Goal: Task Accomplishment & Management: Manage account settings

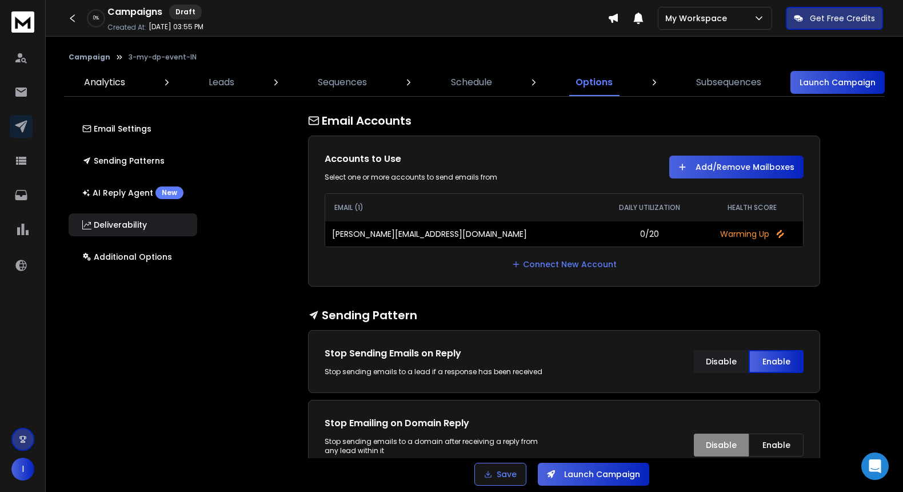
scroll to position [1346, 0]
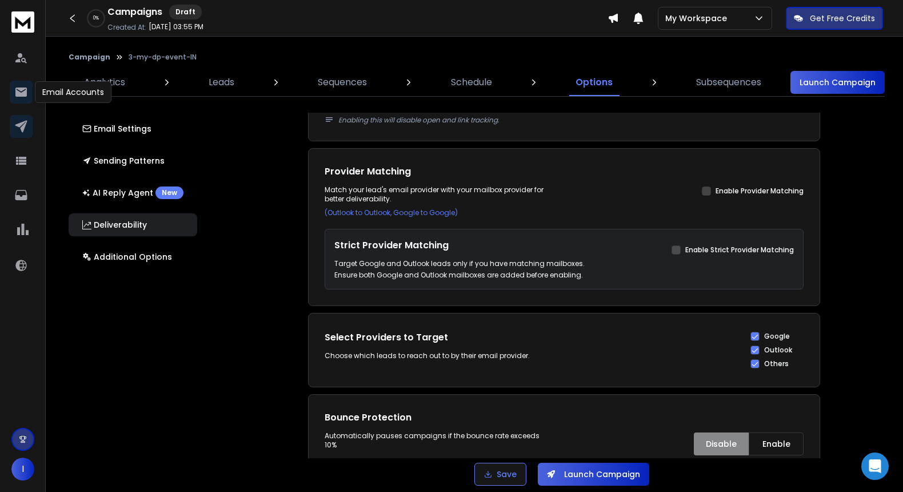
click at [23, 89] on icon at bounding box center [20, 91] width 11 height 9
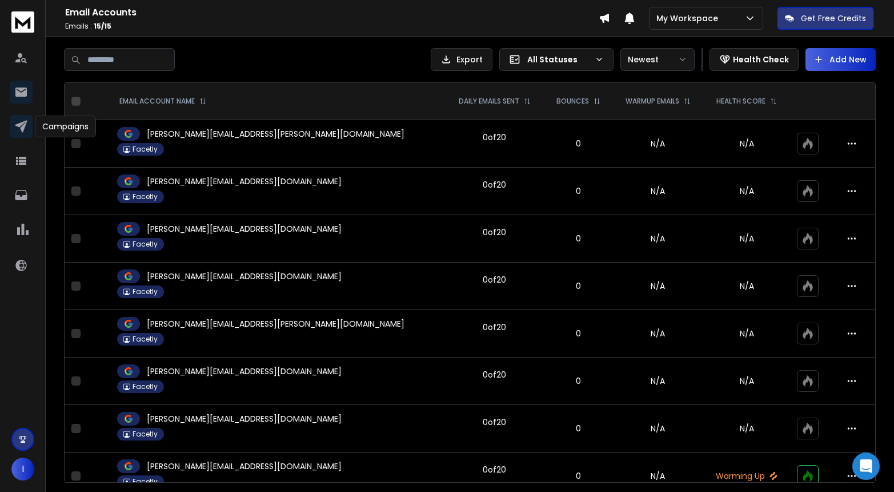
click at [18, 126] on icon at bounding box center [21, 126] width 12 height 12
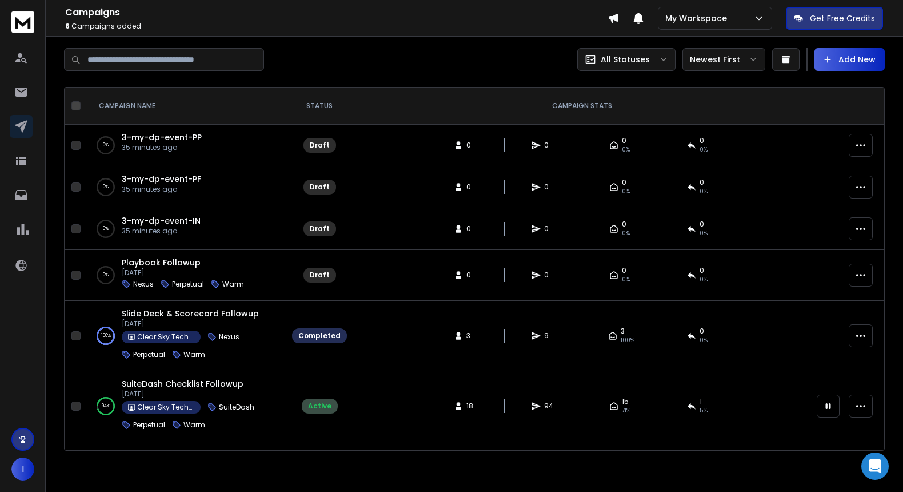
click at [75, 228] on button "button" at bounding box center [75, 228] width 9 height 9
click at [78, 183] on button "button" at bounding box center [75, 186] width 9 height 9
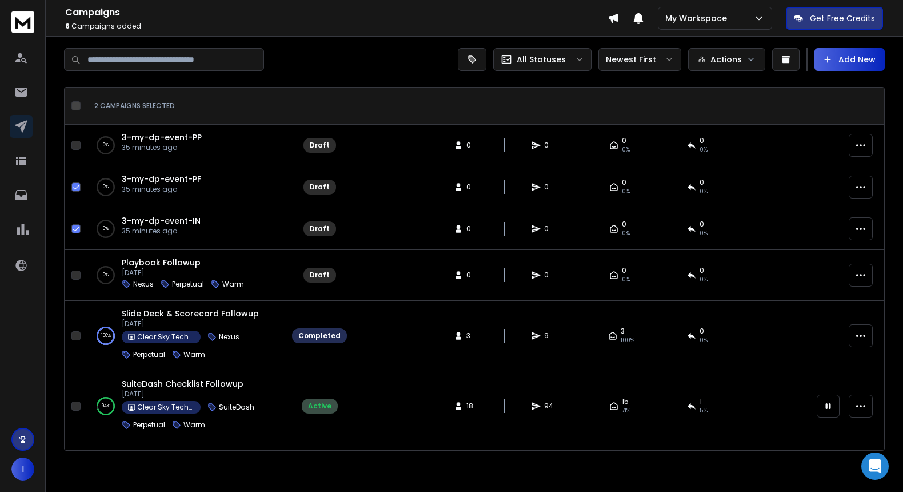
click at [79, 144] on button "button" at bounding box center [75, 145] width 9 height 9
click at [741, 55] on button "Actions" at bounding box center [726, 59] width 77 height 23
click at [727, 137] on p "Delete" at bounding box center [727, 139] width 26 height 11
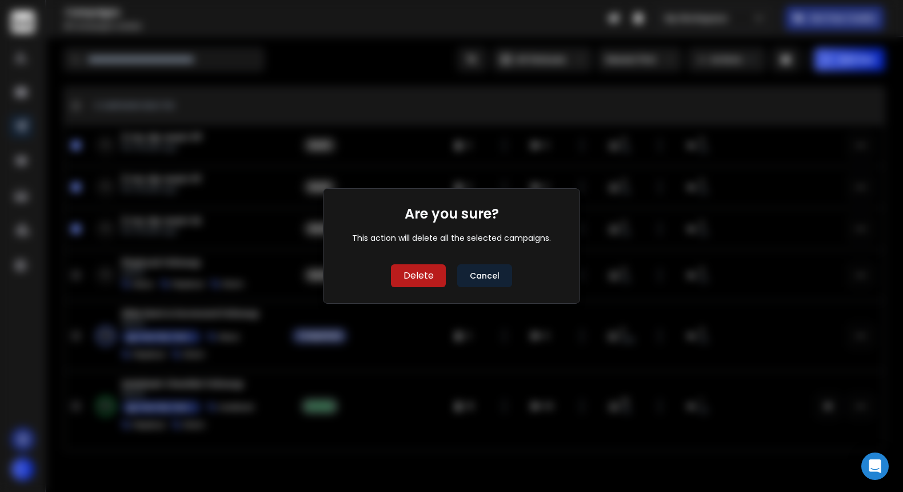
click at [427, 278] on p "delete" at bounding box center [419, 276] width 30 height 14
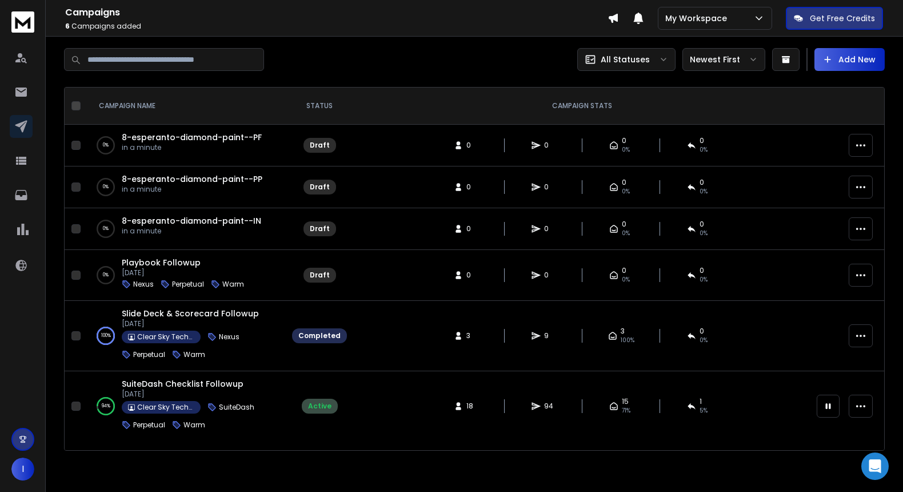
click at [174, 138] on span "8-esperanto-diamond-paint--PF" at bounding box center [192, 136] width 140 height 11
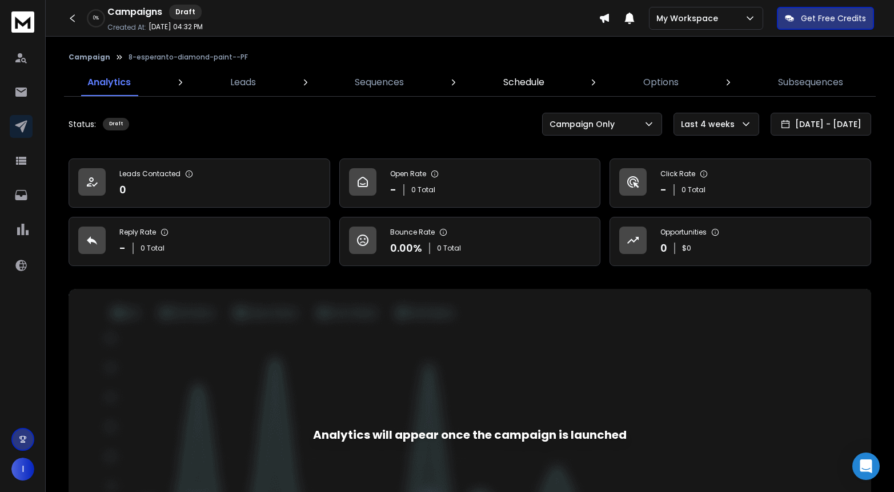
click at [512, 80] on p "Schedule" at bounding box center [524, 82] width 41 height 14
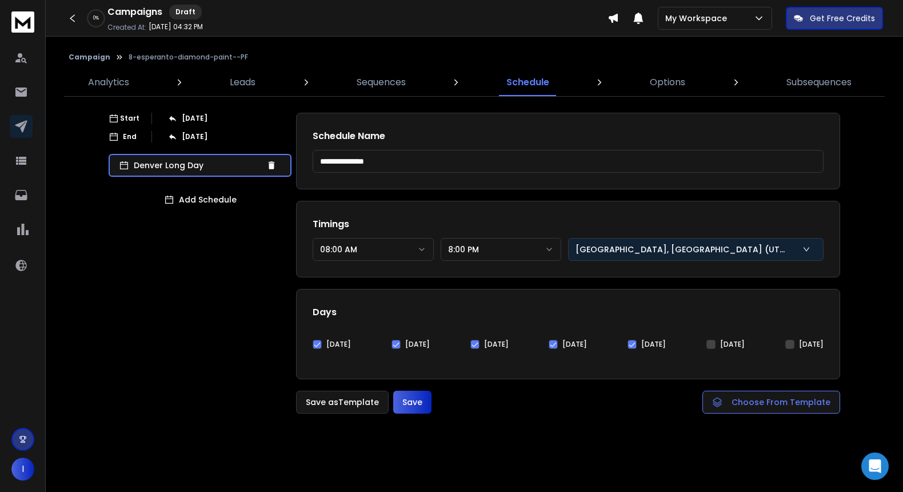
click at [809, 241] on button "[GEOGRAPHIC_DATA], [GEOGRAPHIC_DATA] (UTC-11:00)" at bounding box center [695, 249] width 255 height 23
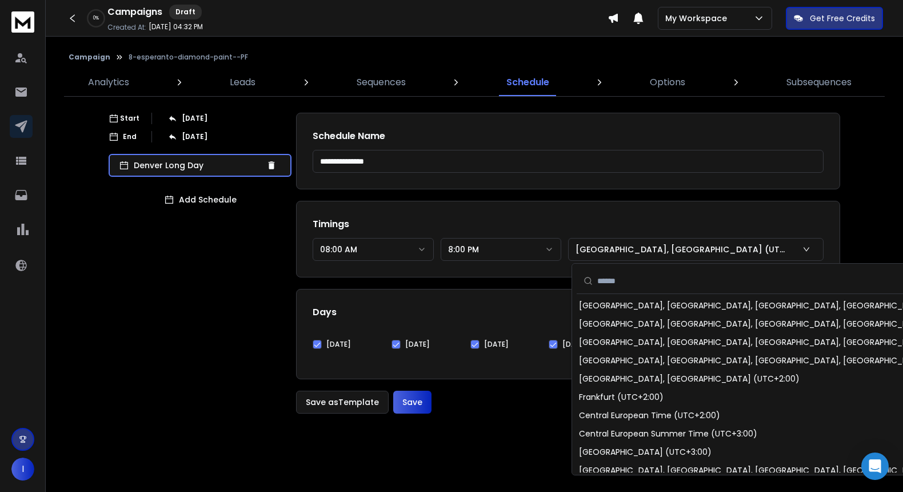
scroll to position [629, 0]
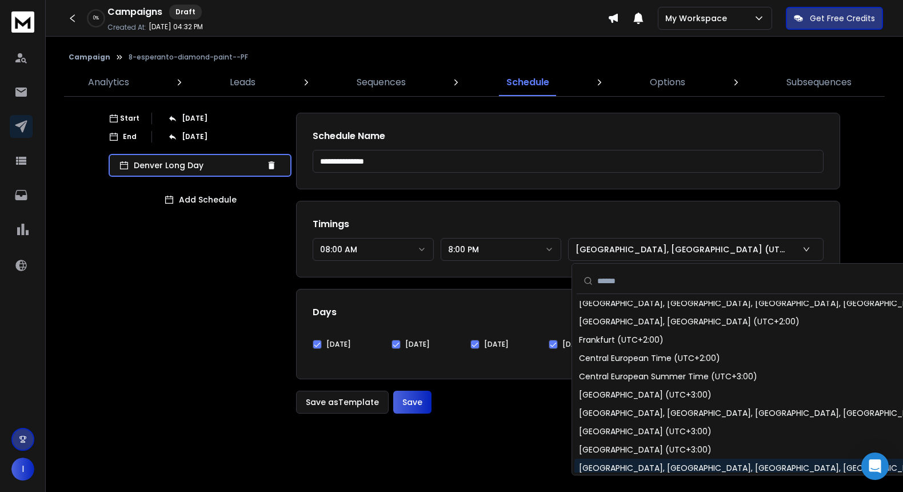
click at [502, 430] on div "**********" at bounding box center [451, 246] width 903 height 492
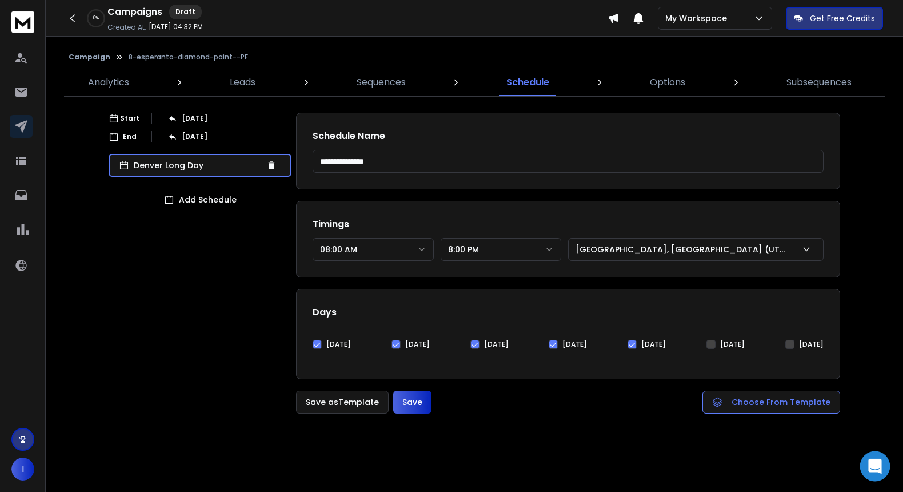
click at [876, 461] on icon "Open Intercom Messenger" at bounding box center [874, 465] width 13 height 15
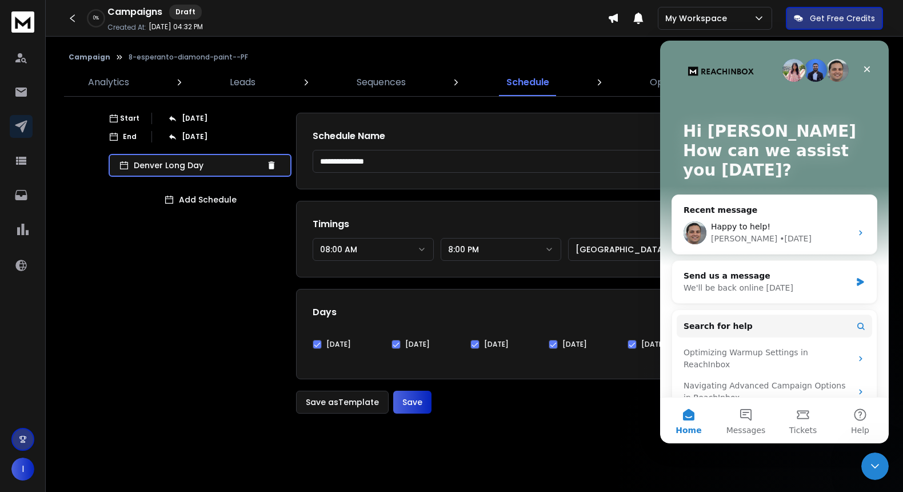
scroll to position [0, 0]
click at [750, 427] on span "Messages" at bounding box center [745, 430] width 39 height 8
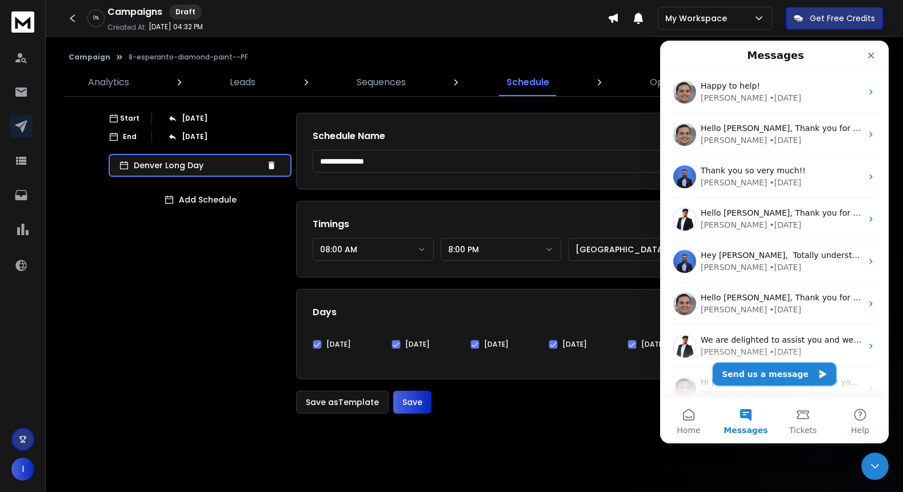
click at [775, 369] on button "Send us a message" at bounding box center [774, 373] width 123 height 23
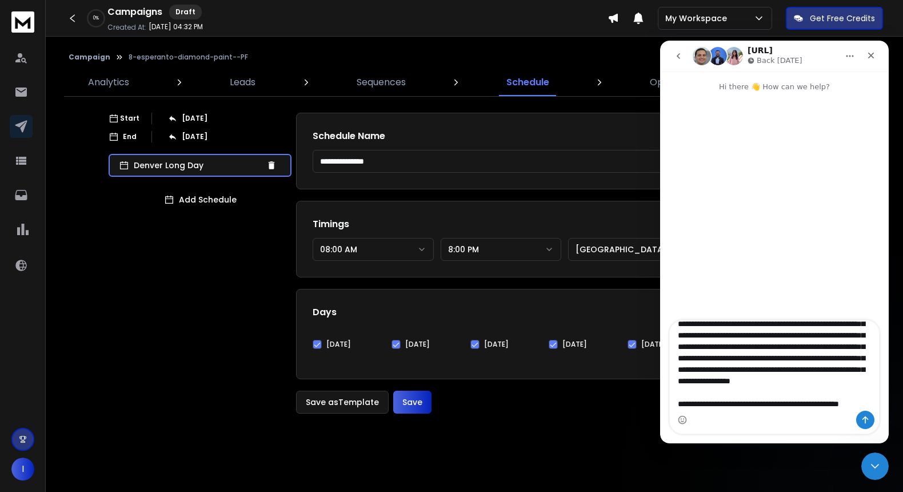
scroll to position [53, 0]
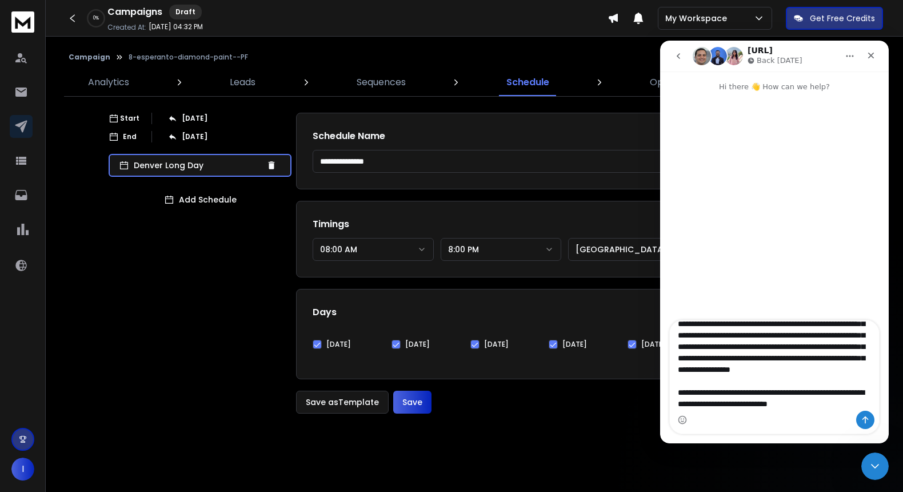
click at [713, 400] on textarea "**********" at bounding box center [774, 365] width 209 height 90
type textarea "**********"
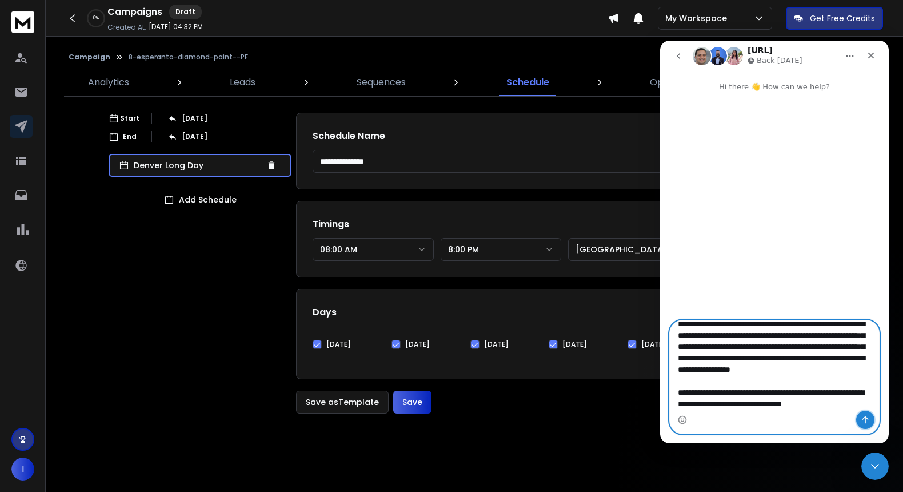
click at [868, 416] on icon "Send a message…" at bounding box center [865, 419] width 9 height 9
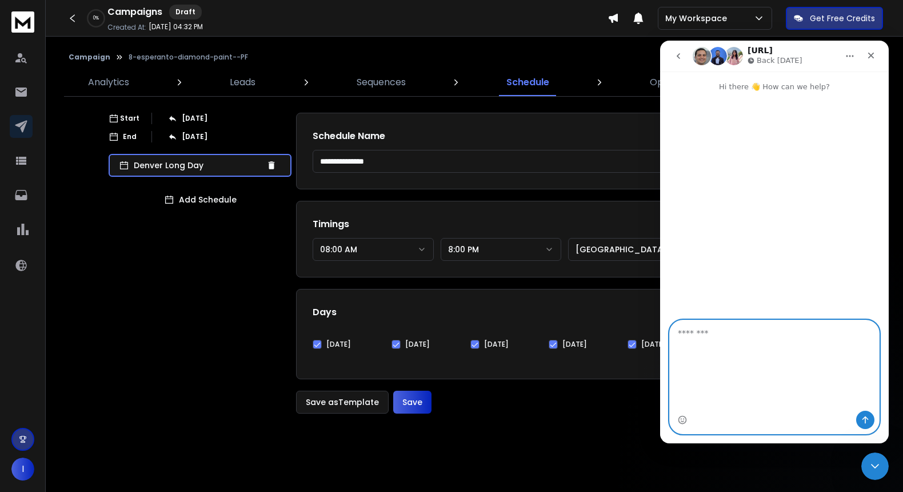
scroll to position [0, 0]
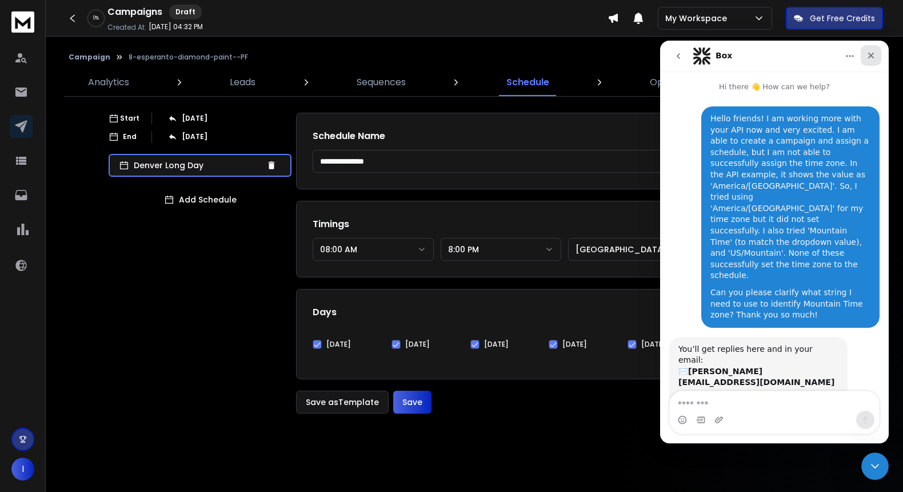
click at [872, 55] on icon "Close" at bounding box center [870, 55] width 9 height 9
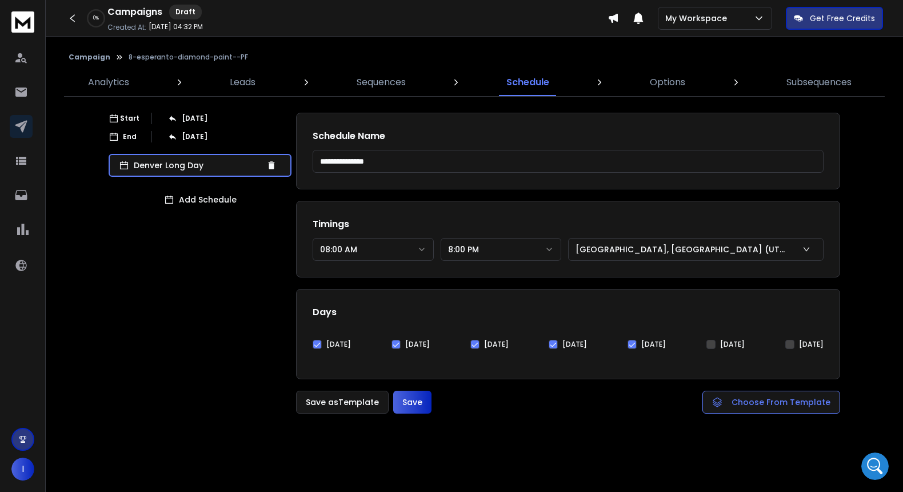
click at [181, 363] on div "**********" at bounding box center [475, 263] width 732 height 301
click at [21, 122] on icon at bounding box center [21, 126] width 14 height 14
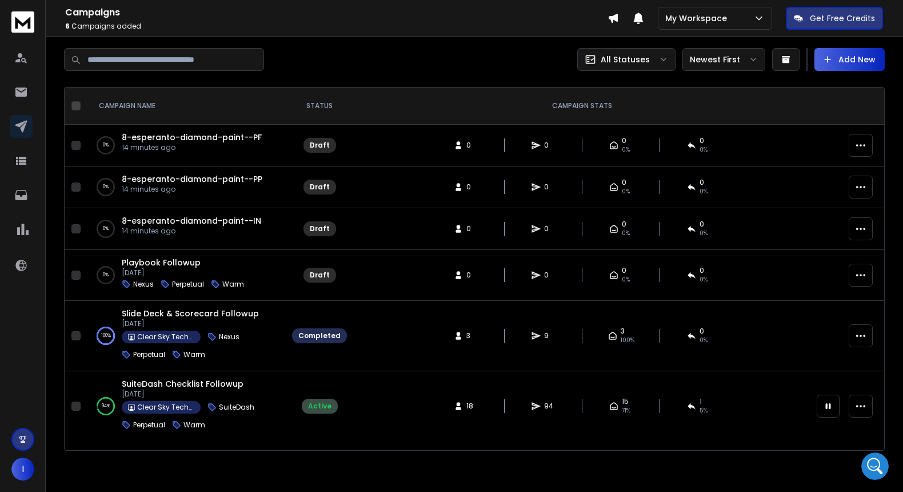
click at [79, 227] on button "button" at bounding box center [75, 228] width 9 height 9
click at [78, 184] on button "button" at bounding box center [75, 186] width 9 height 9
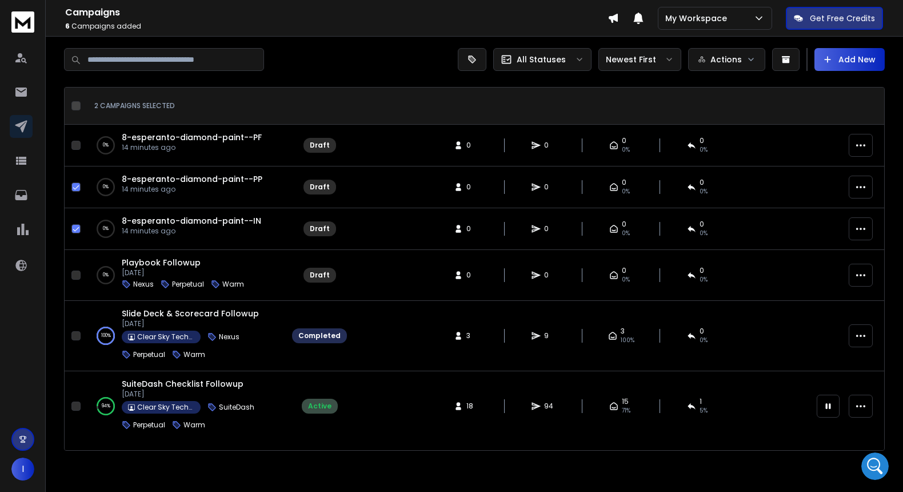
click at [74, 141] on button "button" at bounding box center [75, 145] width 9 height 9
click at [733, 61] on button "Actions" at bounding box center [726, 59] width 77 height 23
click at [719, 138] on p "Delete" at bounding box center [727, 139] width 26 height 11
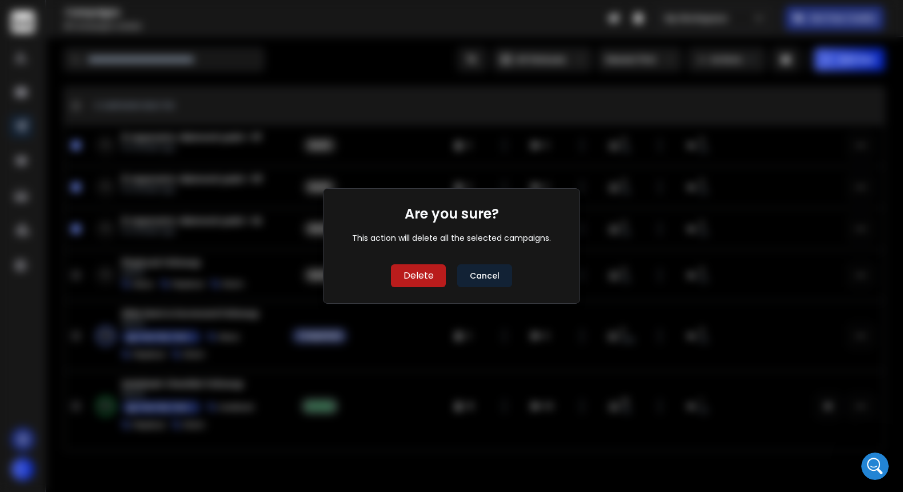
click at [426, 280] on p "delete" at bounding box center [419, 276] width 30 height 14
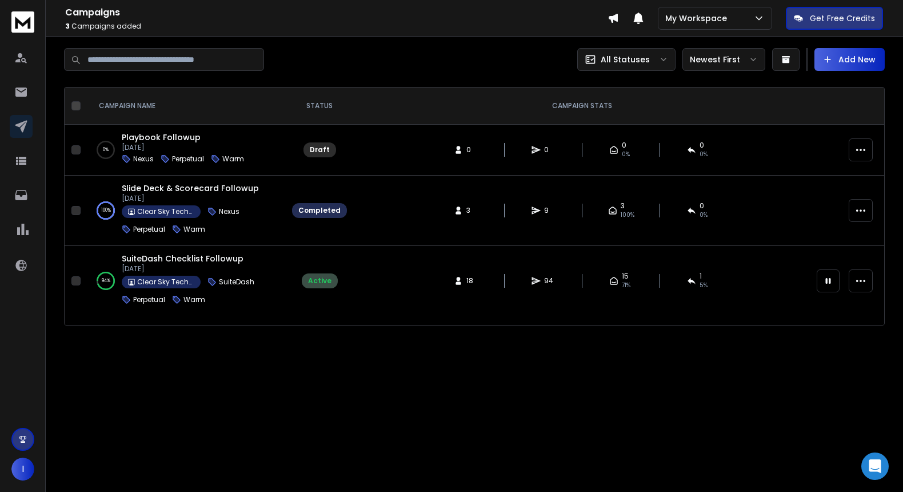
click at [257, 389] on div "Your warmest leads are on your site – Turn visits into conversations Reach Out …" at bounding box center [451, 246] width 903 height 492
click at [78, 372] on div "Your warmest leads are on your site – Turn visits into conversations Reach Out …" at bounding box center [451, 246] width 903 height 492
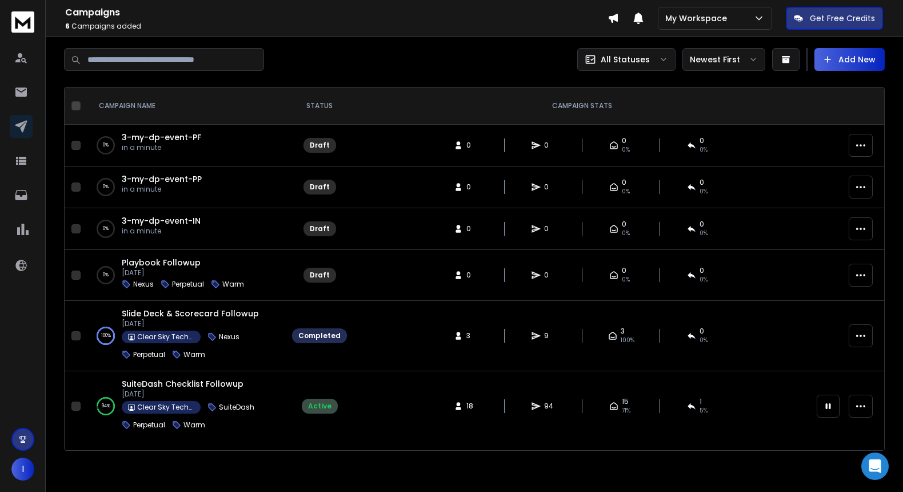
click at [191, 136] on span "3-my-dp-event-PF" at bounding box center [161, 136] width 79 height 11
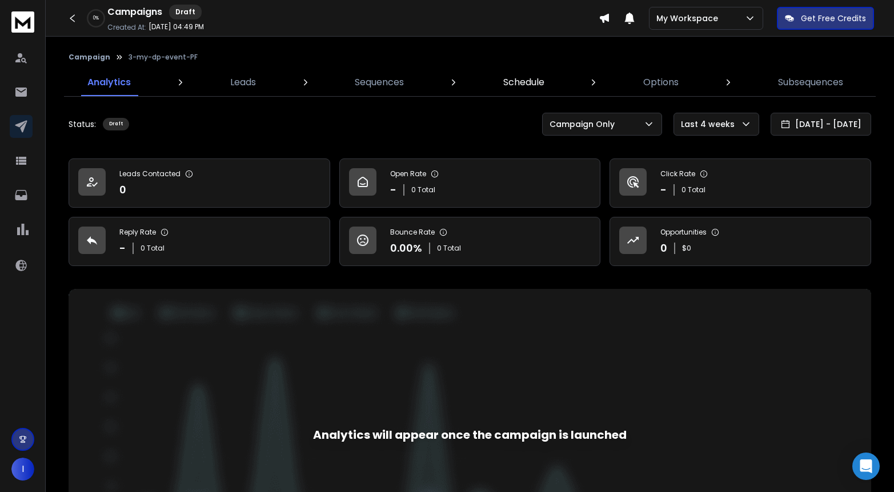
click at [536, 77] on p "Schedule" at bounding box center [524, 82] width 41 height 14
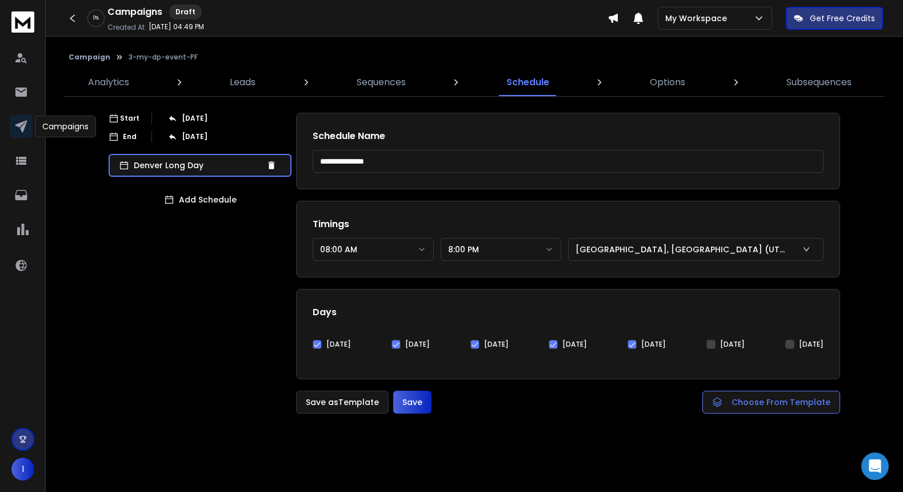
click at [18, 133] on link at bounding box center [21, 126] width 23 height 23
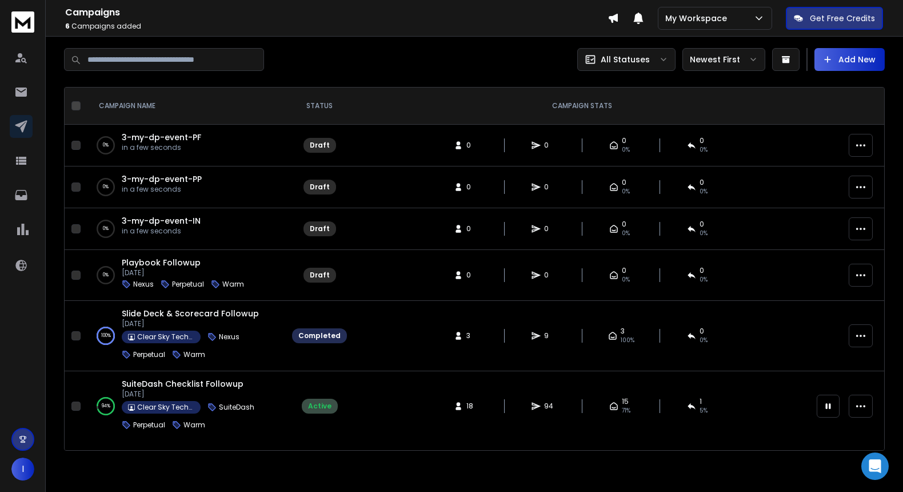
click at [21, 349] on div "I" at bounding box center [23, 246] width 46 height 492
click at [77, 227] on button "button" at bounding box center [75, 228] width 9 height 9
click at [78, 183] on button "button" at bounding box center [75, 186] width 9 height 9
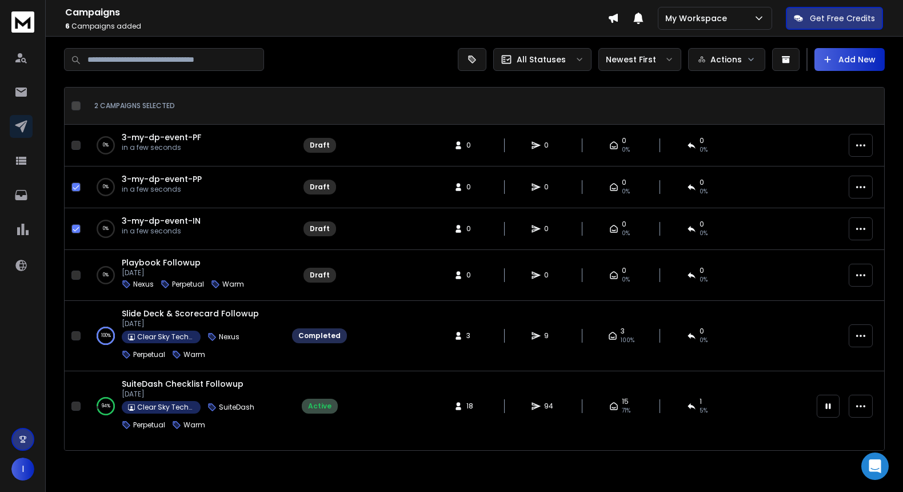
click at [77, 143] on button "button" at bounding box center [75, 145] width 9 height 9
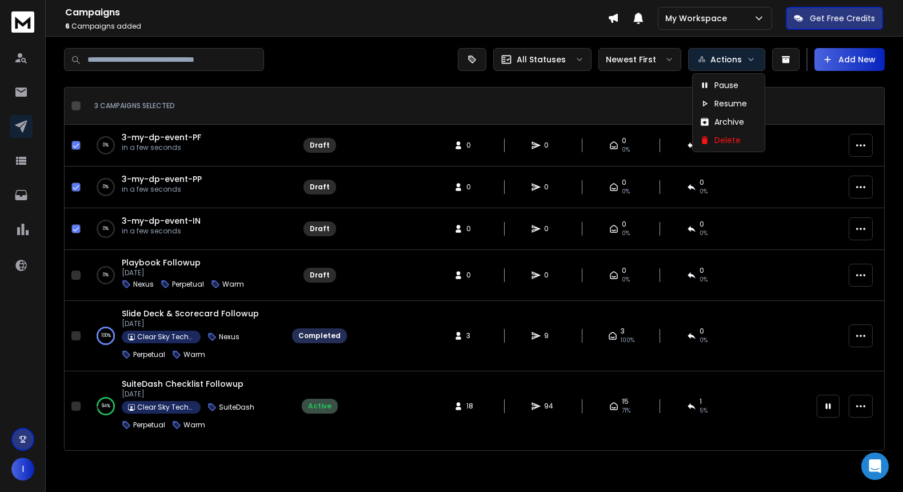
click at [745, 59] on button "Actions" at bounding box center [726, 59] width 77 height 23
click at [714, 142] on div "Delete" at bounding box center [720, 139] width 41 height 11
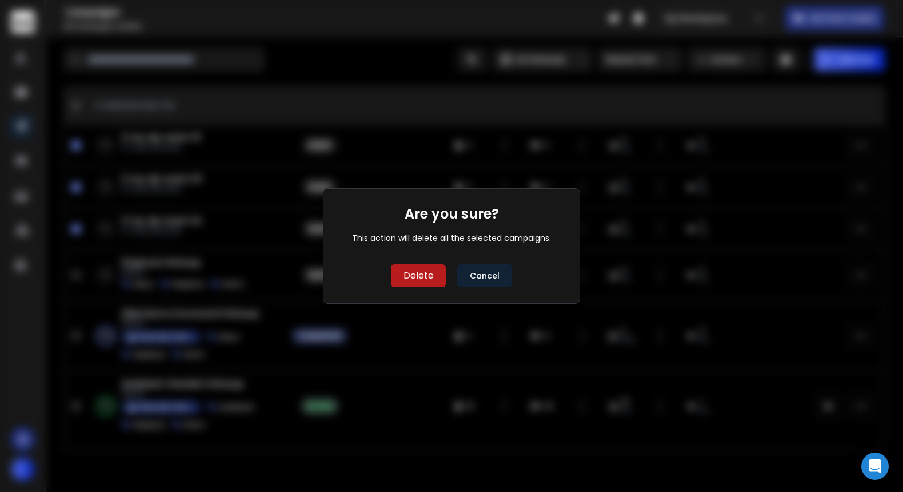
click at [409, 275] on p "delete" at bounding box center [419, 276] width 30 height 14
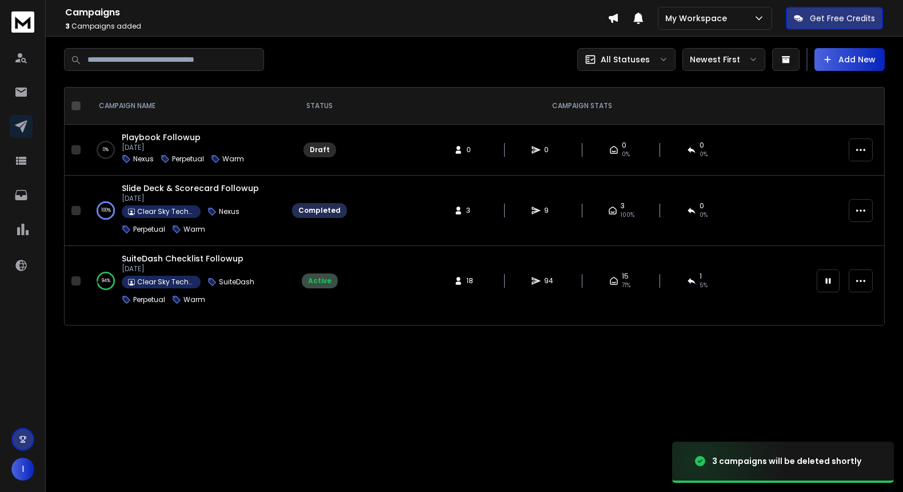
click at [65, 374] on div "Get only verified leads with our AI-powered Lead Finder, starting at $22/mo Try…" at bounding box center [451, 246] width 903 height 492
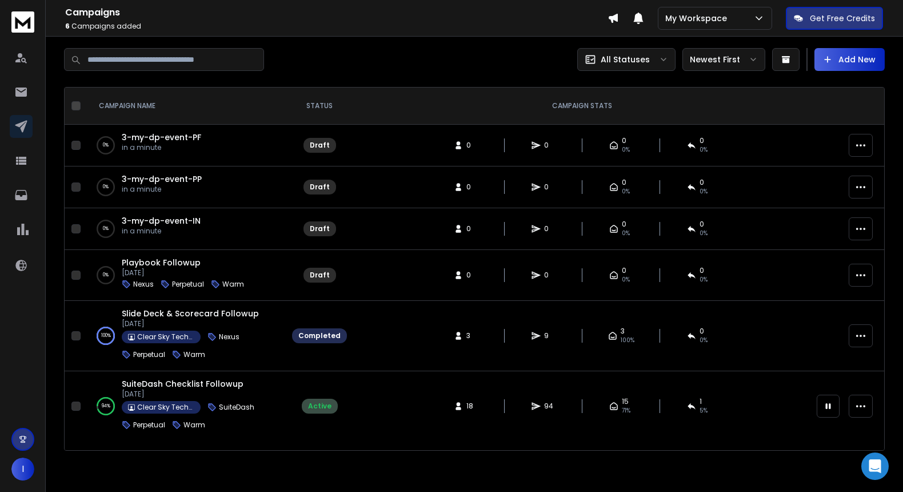
click at [169, 147] on p "in a minute" at bounding box center [161, 147] width 79 height 9
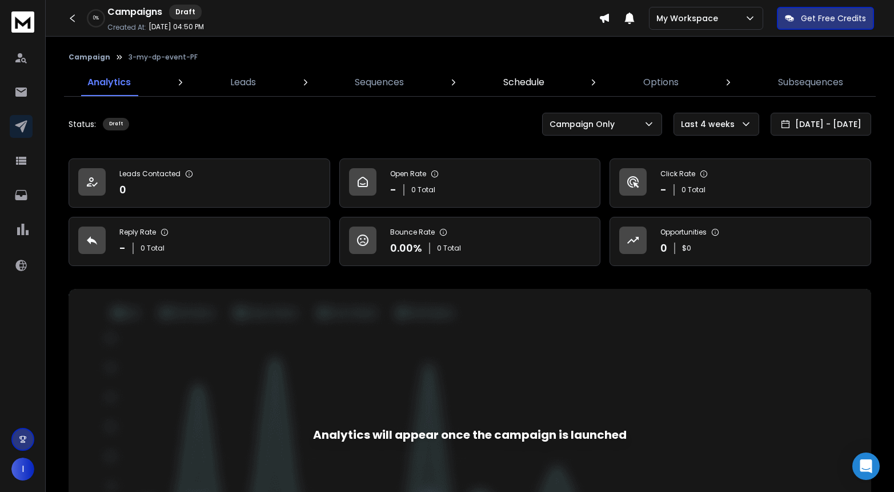
click at [525, 84] on p "Schedule" at bounding box center [524, 82] width 41 height 14
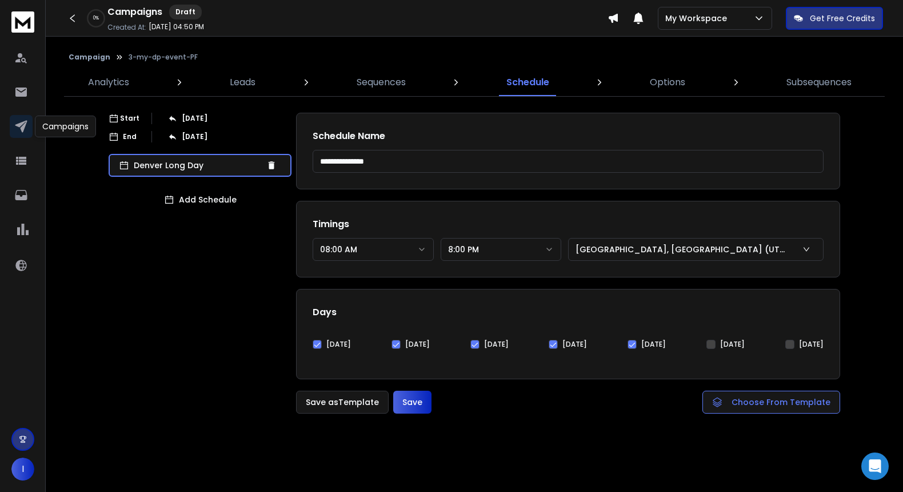
click at [27, 128] on icon at bounding box center [21, 126] width 14 height 14
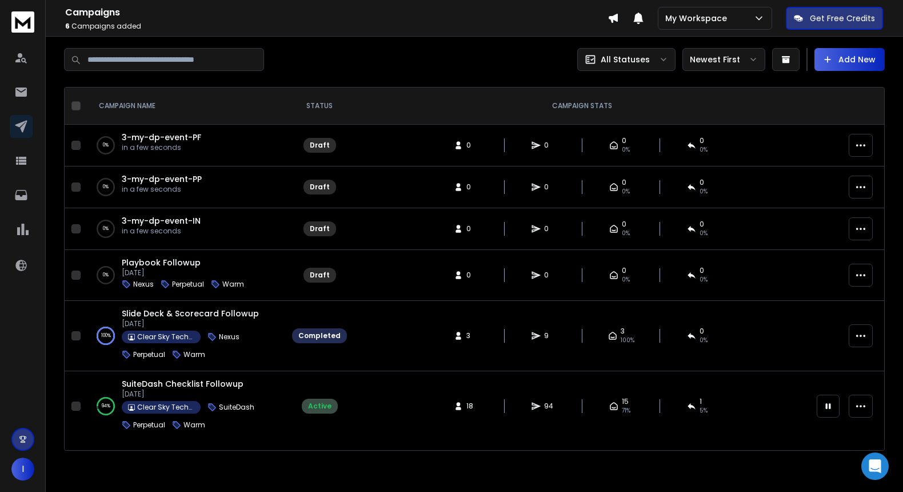
click at [75, 226] on button "button" at bounding box center [75, 228] width 9 height 9
click at [75, 190] on button "button" at bounding box center [75, 186] width 9 height 9
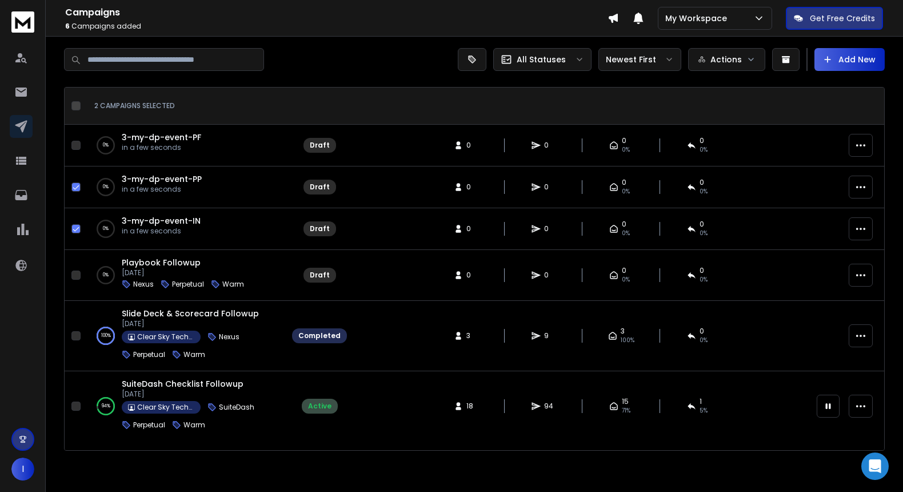
click at [74, 145] on button "button" at bounding box center [75, 145] width 9 height 9
click at [715, 60] on button "Actions" at bounding box center [726, 59] width 77 height 23
click at [716, 140] on p "Delete" at bounding box center [727, 139] width 26 height 11
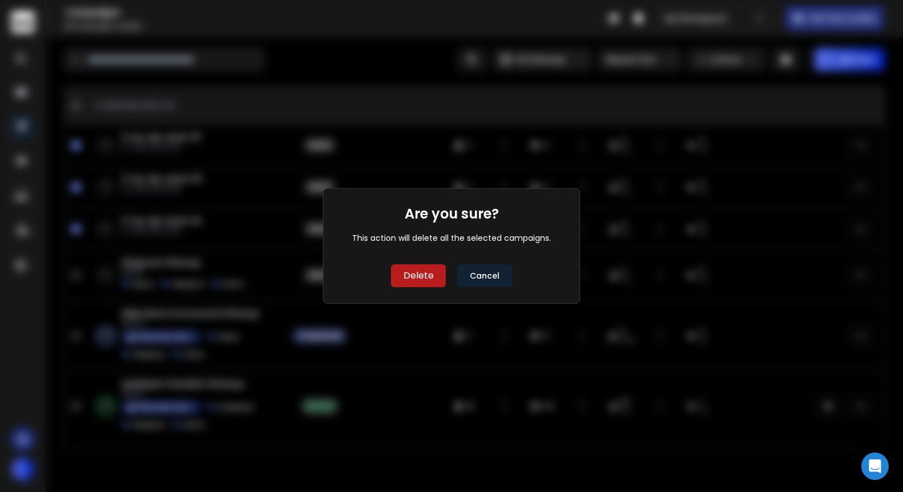
click at [413, 274] on p "delete" at bounding box center [419, 276] width 30 height 14
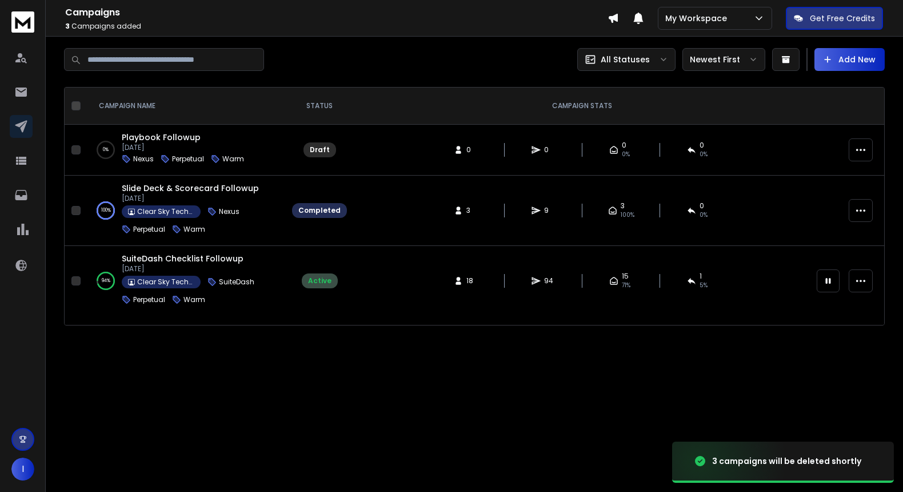
click at [700, 397] on div "Your warmest leads are on your site – Turn visits into conversations Reach Out …" at bounding box center [451, 246] width 903 height 492
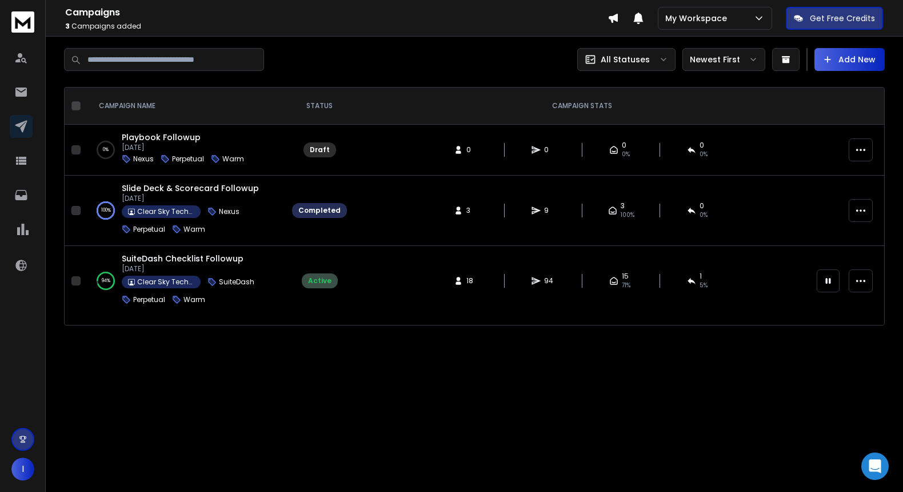
click at [808, 376] on div "Your warmest leads are on your site – Turn visits into conversations Reach Out …" at bounding box center [451, 246] width 903 height 492
